Goal: Navigation & Orientation: Find specific page/section

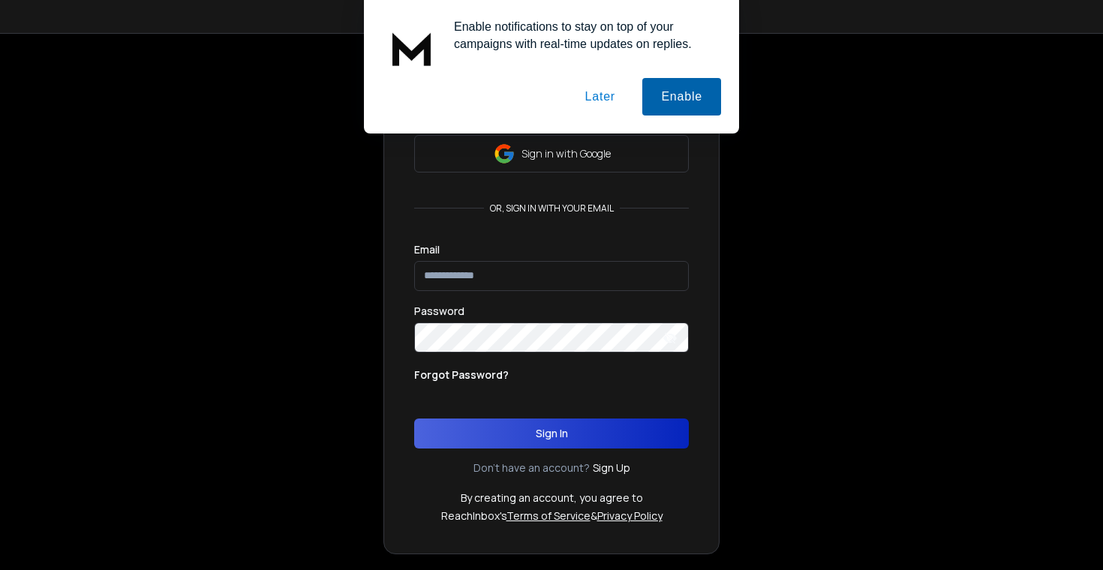
click at [678, 92] on button "Enable" at bounding box center [681, 97] width 79 height 38
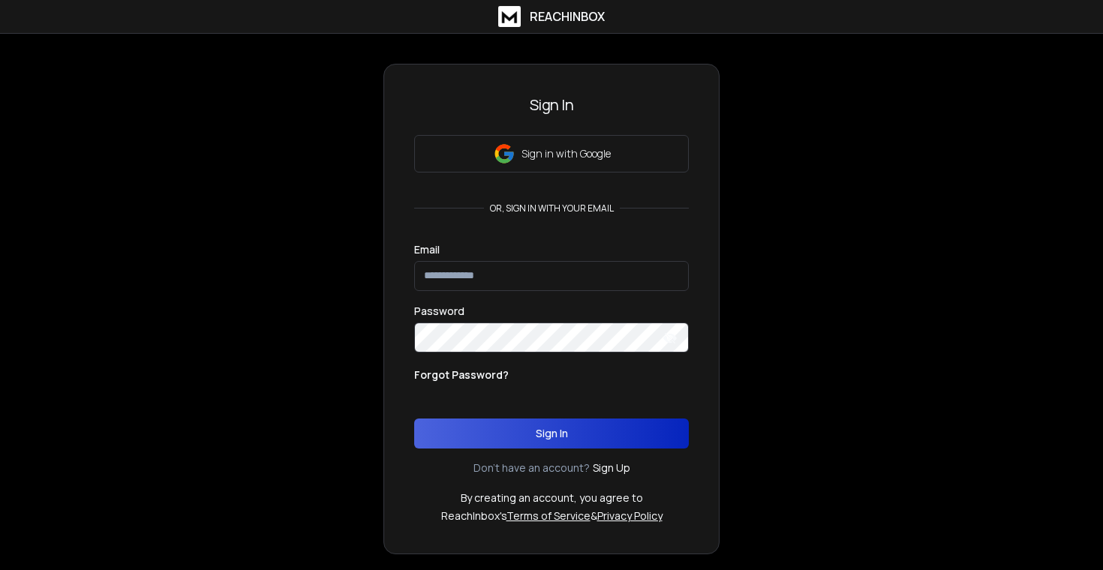
click at [485, 286] on input "email" at bounding box center [551, 276] width 275 height 30
type input "**********"
click at [513, 429] on button "Sign In" at bounding box center [551, 434] width 275 height 30
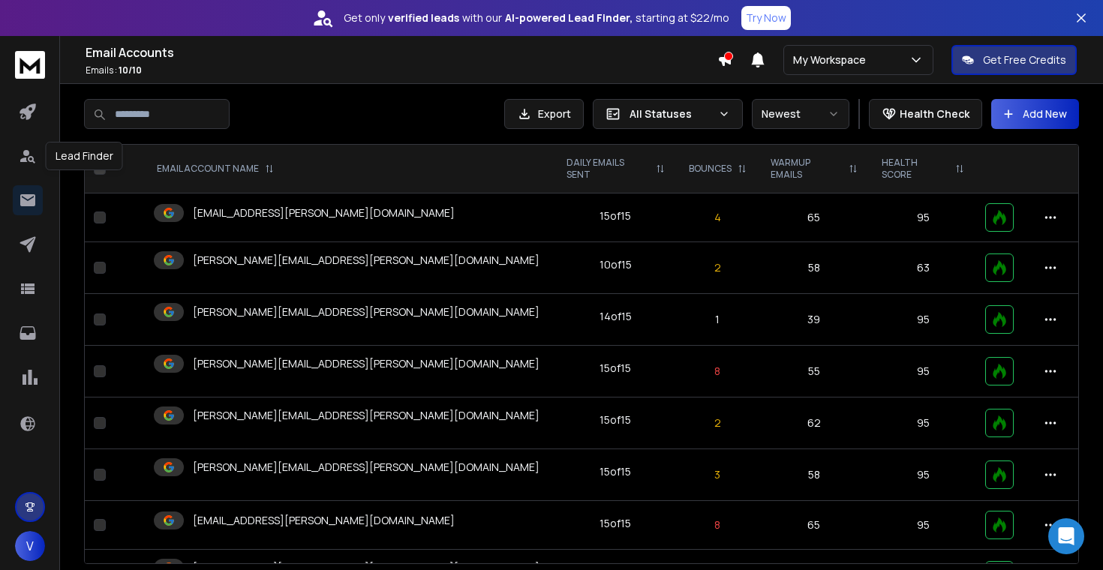
click at [32, 172] on div at bounding box center [30, 158] width 35 height 35
click at [34, 161] on icon at bounding box center [27, 160] width 15 height 8
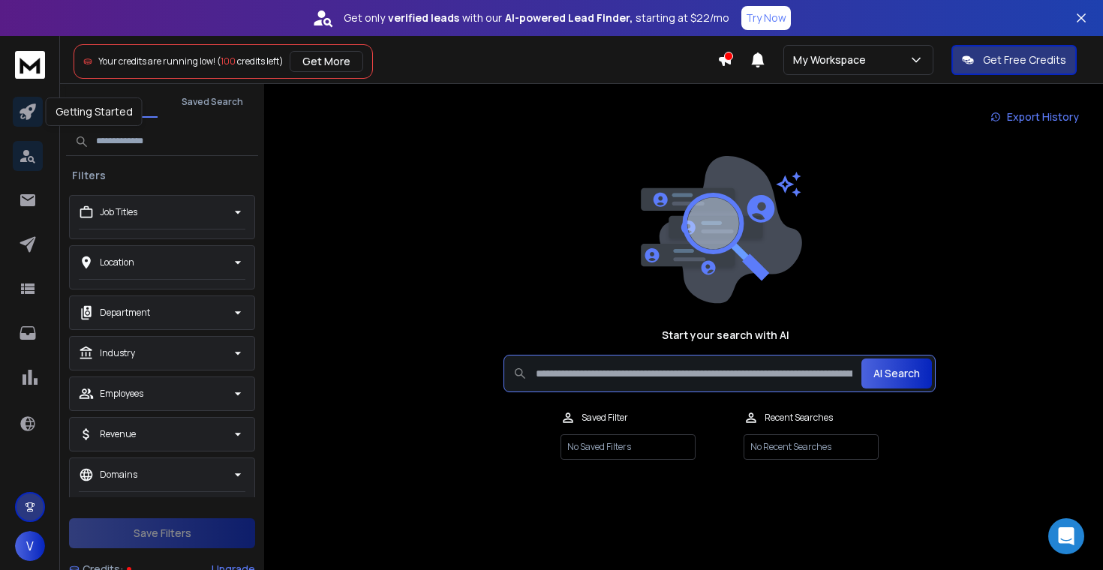
click at [38, 110] on link at bounding box center [28, 112] width 30 height 30
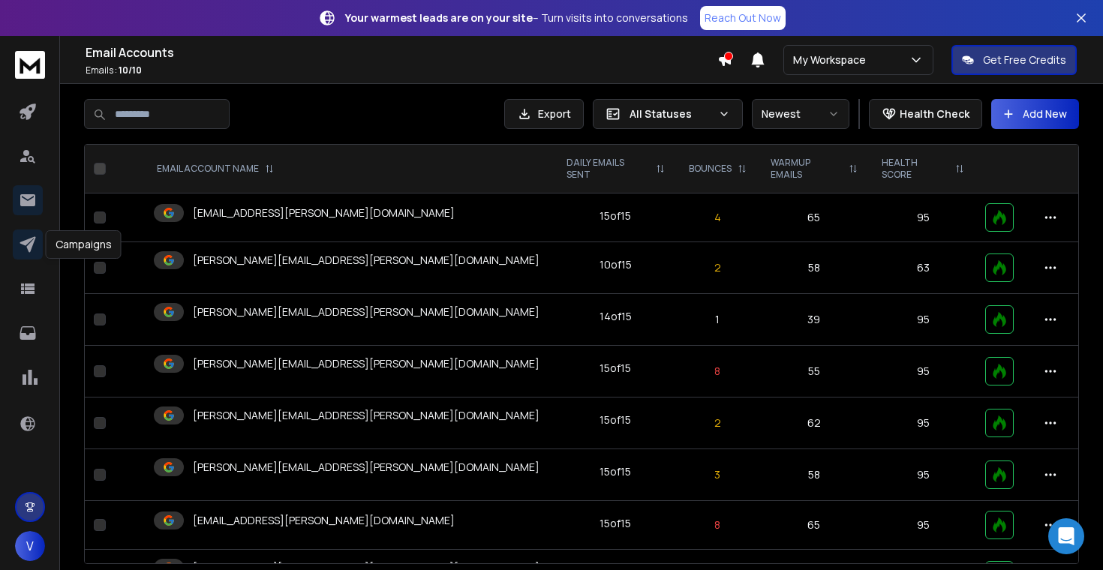
click at [32, 245] on icon at bounding box center [28, 245] width 18 height 18
